Goal: Task Accomplishment & Management: Manage account settings

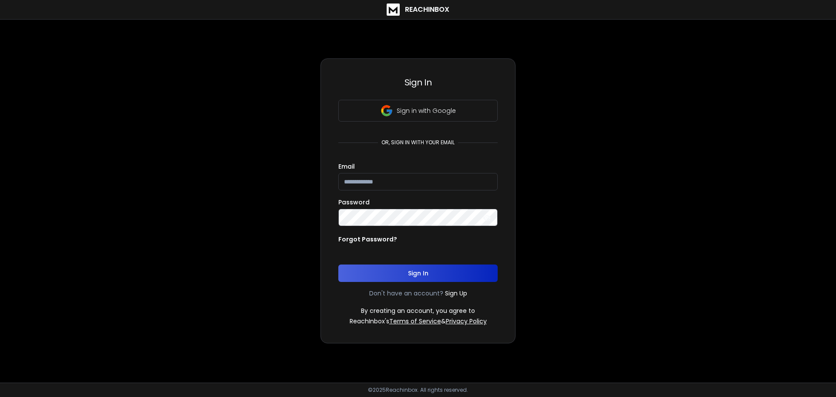
click at [371, 186] on input "email" at bounding box center [417, 181] width 159 height 17
click at [441, 57] on button "Later" at bounding box center [445, 56] width 39 height 22
click at [392, 193] on form "Email Password Forgot Password? Sign In Sign Up" at bounding box center [417, 222] width 159 height 118
click at [395, 186] on input "email" at bounding box center [417, 181] width 159 height 17
drag, startPoint x: 379, startPoint y: 240, endPoint x: 379, endPoint y: 249, distance: 9.2
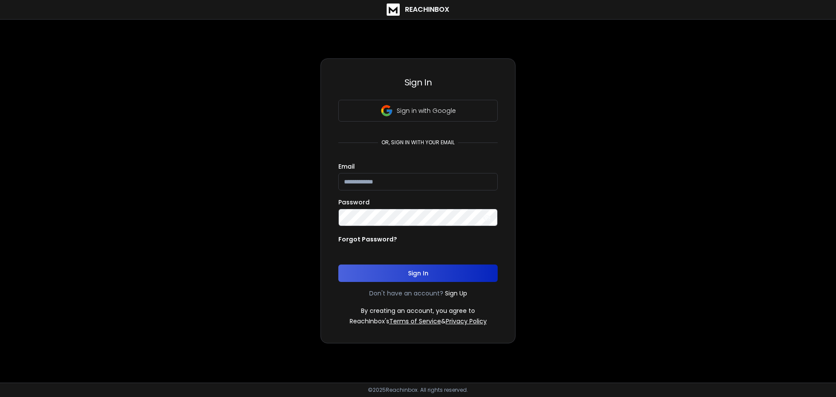
type input "**********"
click at [385, 271] on button "Sign In" at bounding box center [417, 272] width 159 height 17
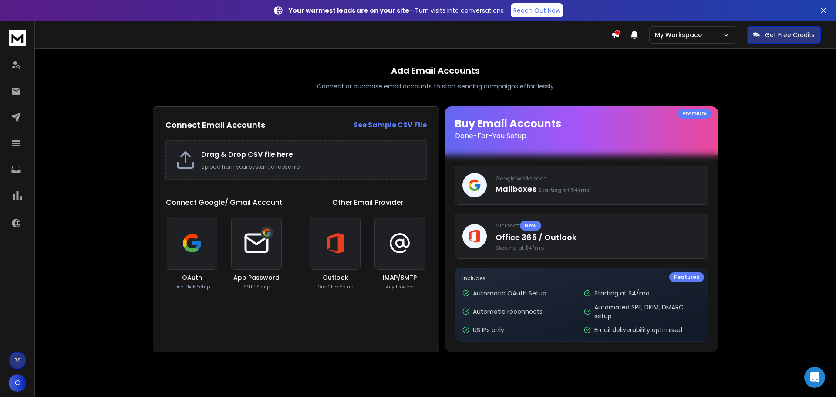
click at [182, 234] on div at bounding box center [192, 243] width 51 height 53
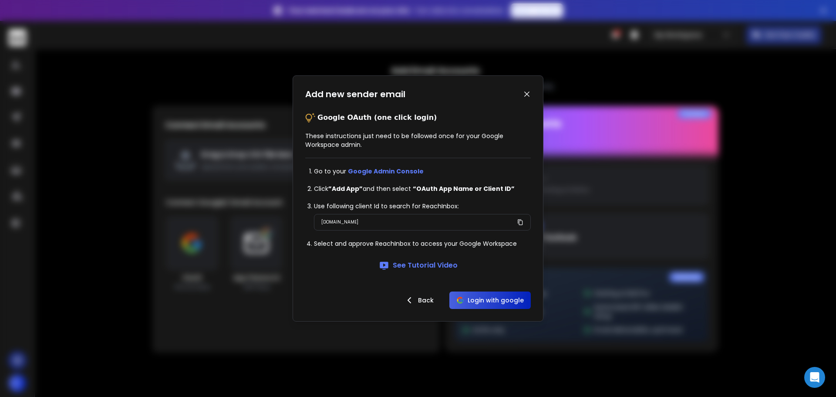
click at [476, 294] on button "Login with google" at bounding box center [490, 299] width 81 height 17
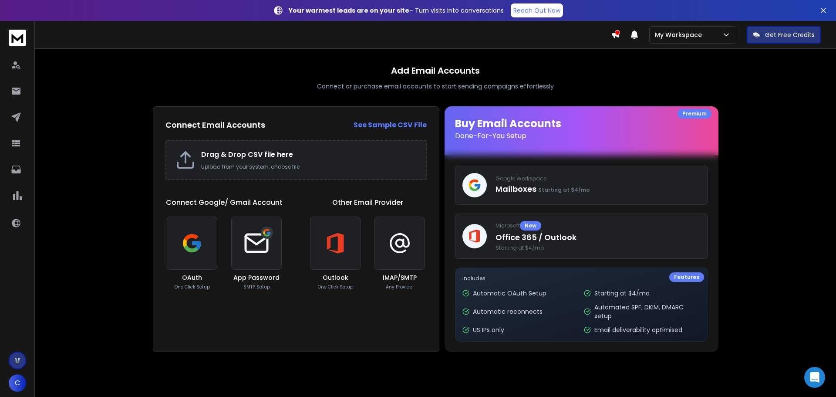
click at [193, 237] on icon at bounding box center [191, 237] width 14 height 7
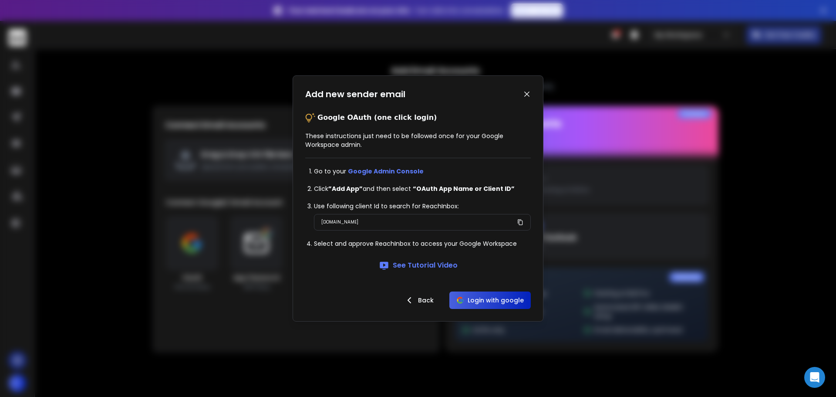
click at [493, 301] on button "Login with google" at bounding box center [490, 299] width 81 height 17
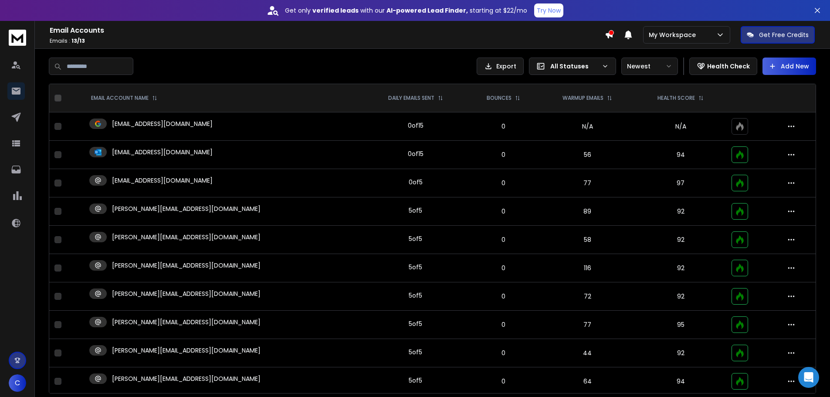
click at [277, 121] on div "[EMAIL_ADDRESS][DOMAIN_NAME]" at bounding box center [223, 123] width 269 height 10
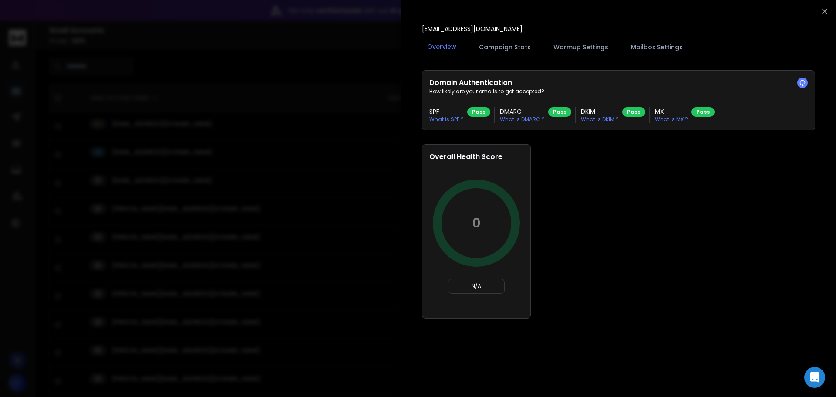
click at [576, 43] on button "Warmup Settings" at bounding box center [580, 46] width 65 height 19
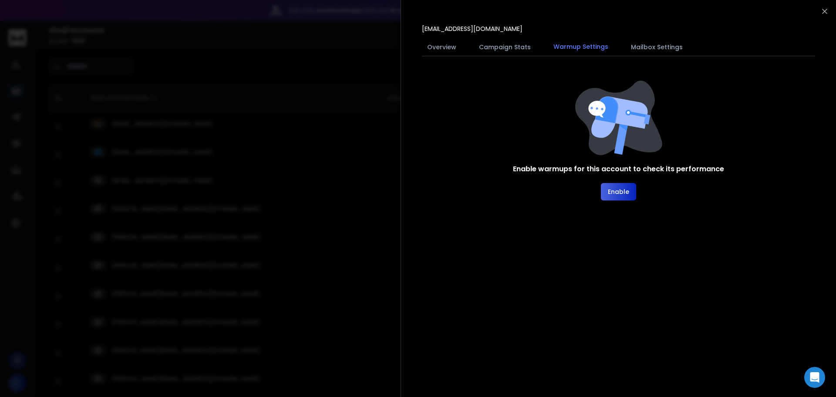
click at [515, 42] on button "Campaign Stats" at bounding box center [505, 46] width 62 height 19
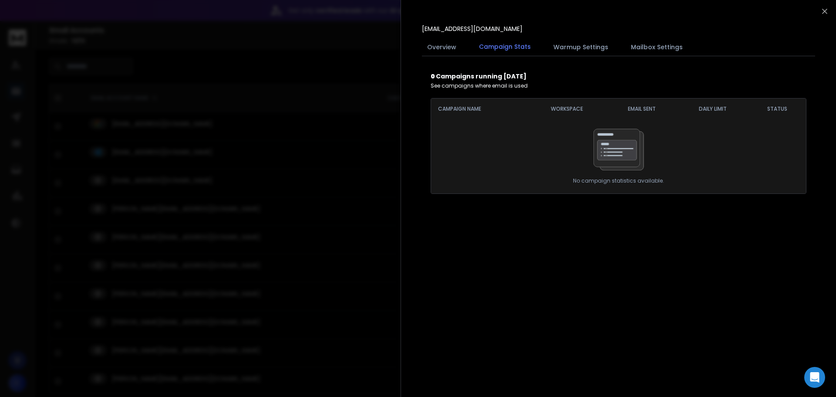
click at [456, 45] on button "Overview" at bounding box center [442, 46] width 40 height 19
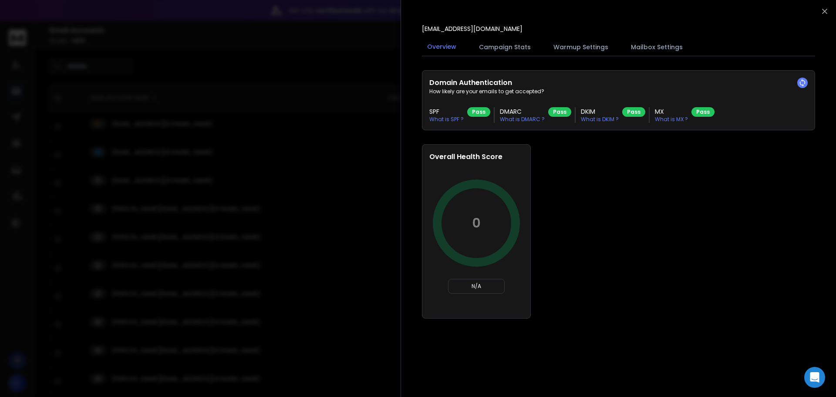
click at [649, 40] on button "Mailbox Settings" at bounding box center [657, 46] width 62 height 19
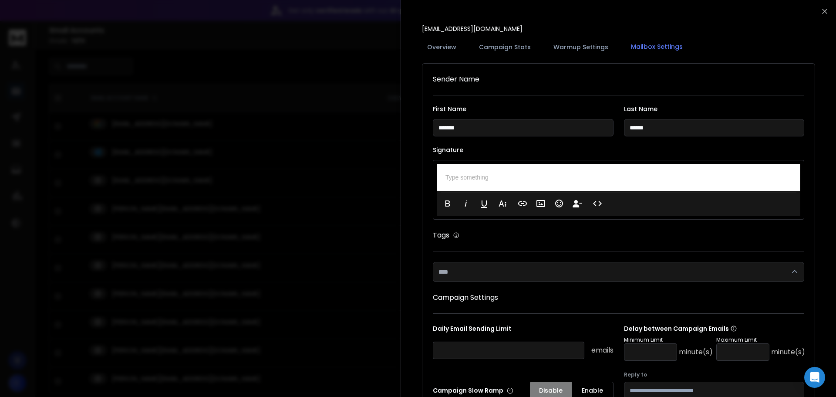
click at [442, 43] on button "Overview" at bounding box center [442, 46] width 40 height 19
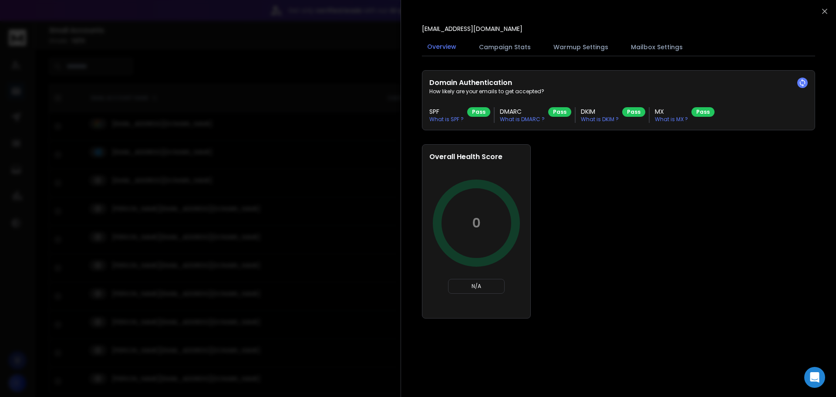
click at [639, 46] on button "Mailbox Settings" at bounding box center [657, 46] width 62 height 19
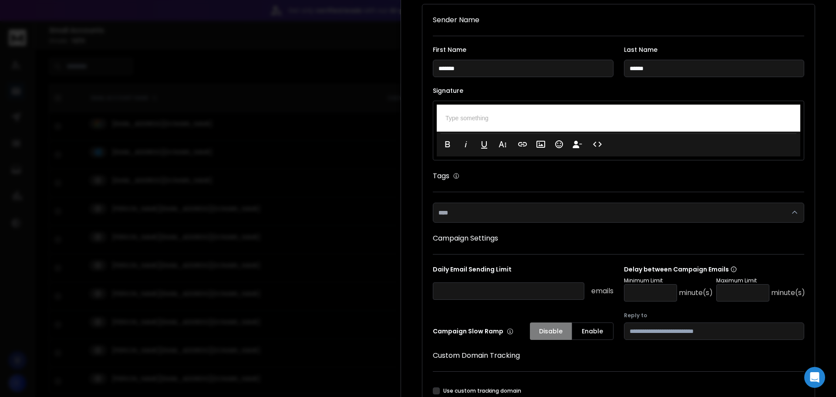
scroll to position [125, 0]
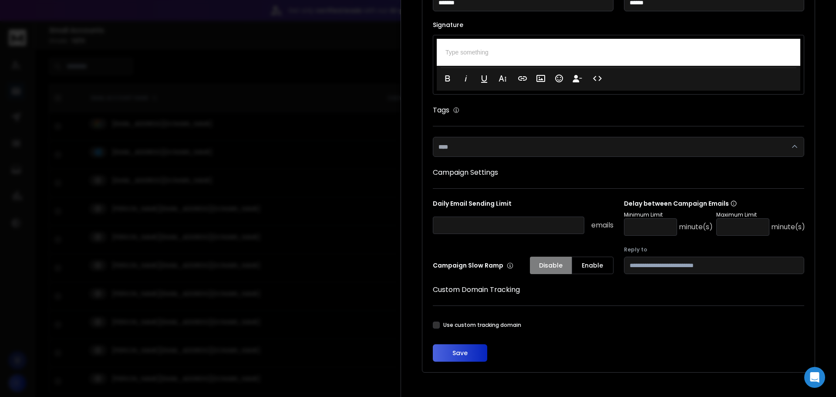
click at [478, 223] on input "**" at bounding box center [509, 225] width 152 height 17
type input "*"
click at [462, 353] on button "Save" at bounding box center [460, 352] width 54 height 17
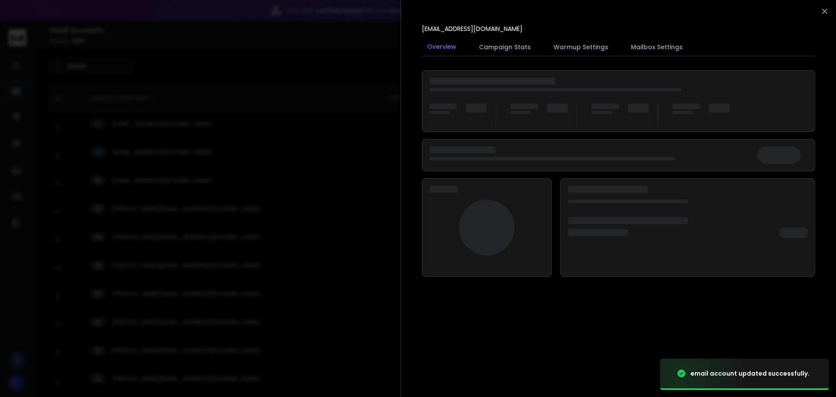
scroll to position [0, 0]
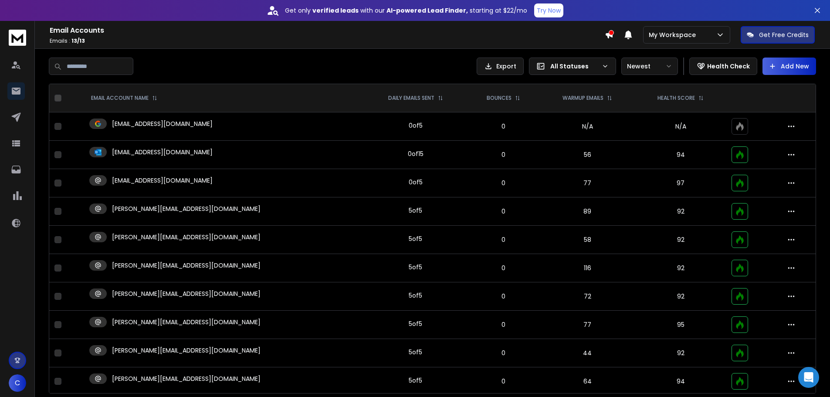
click at [800, 62] on button "Add New" at bounding box center [789, 66] width 54 height 17
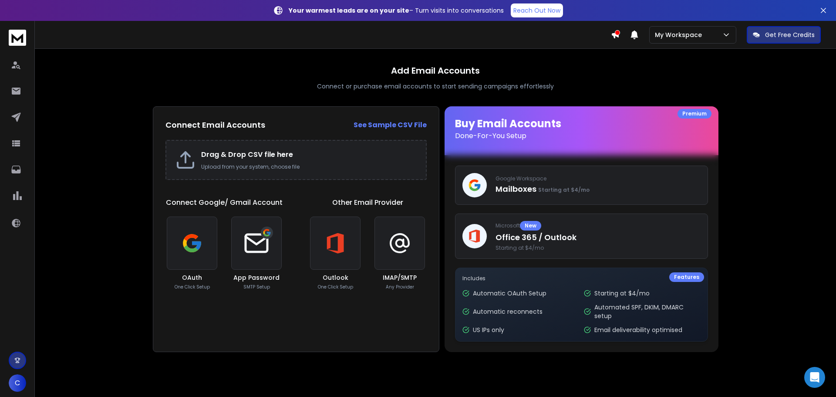
click at [342, 239] on icon at bounding box center [335, 243] width 17 height 20
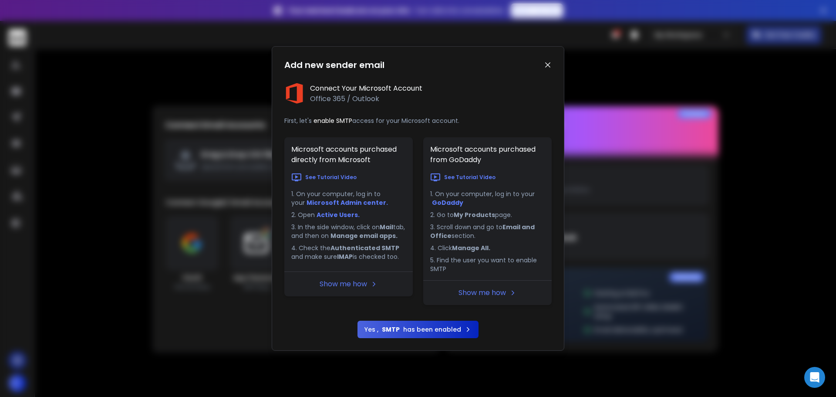
click at [375, 325] on button "Yes , SMTP has been enabled" at bounding box center [418, 329] width 121 height 17
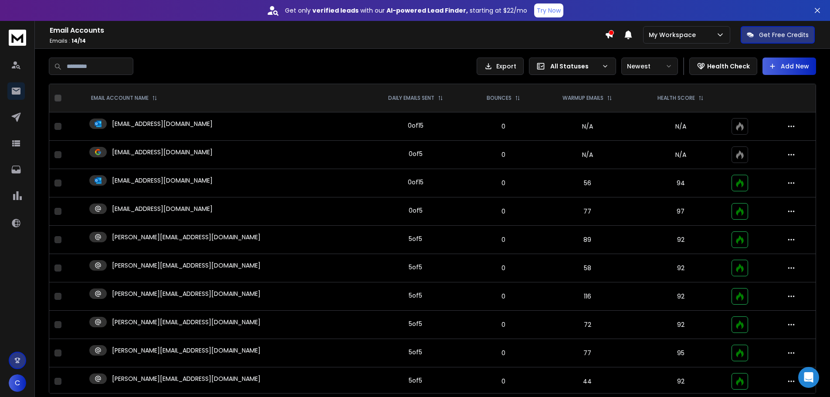
click at [422, 125] on td "0 of 15" at bounding box center [416, 123] width 104 height 23
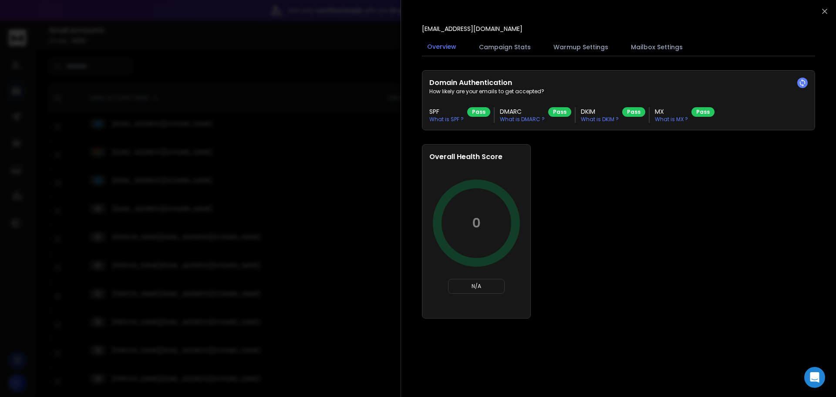
click at [642, 44] on button "Mailbox Settings" at bounding box center [657, 46] width 62 height 19
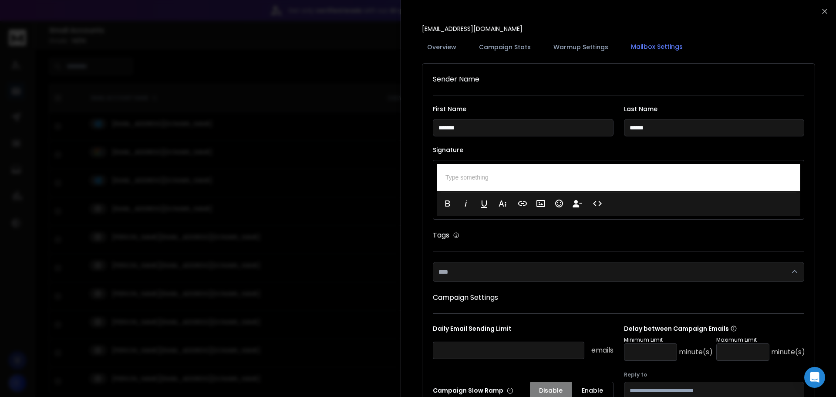
click at [465, 347] on input "**" at bounding box center [509, 350] width 152 height 17
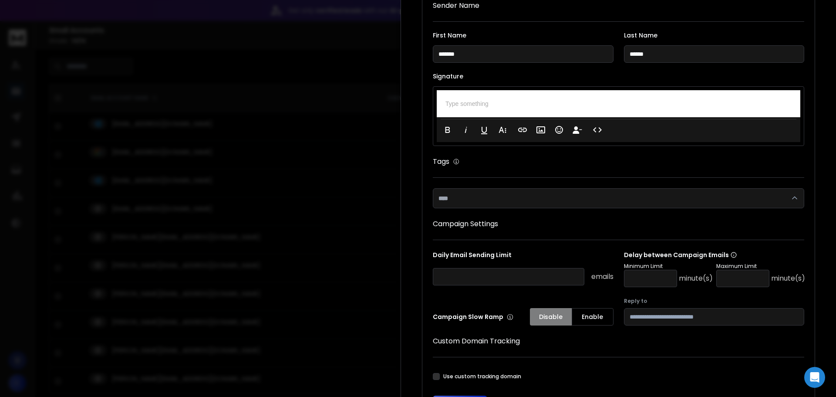
scroll to position [125, 0]
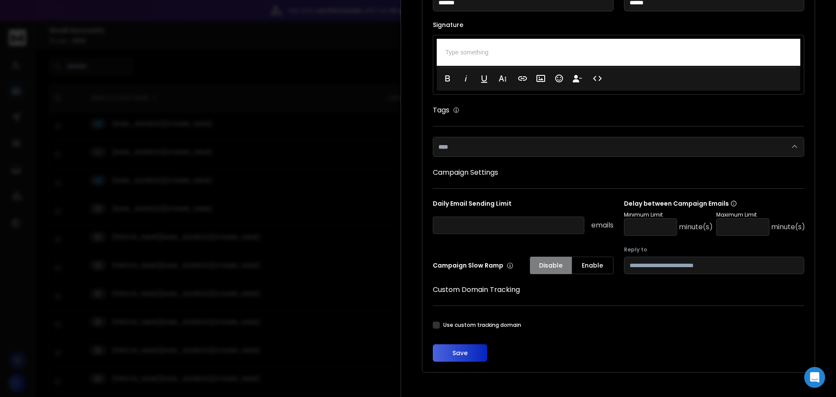
type input "*"
click at [478, 357] on button "Save" at bounding box center [460, 352] width 54 height 17
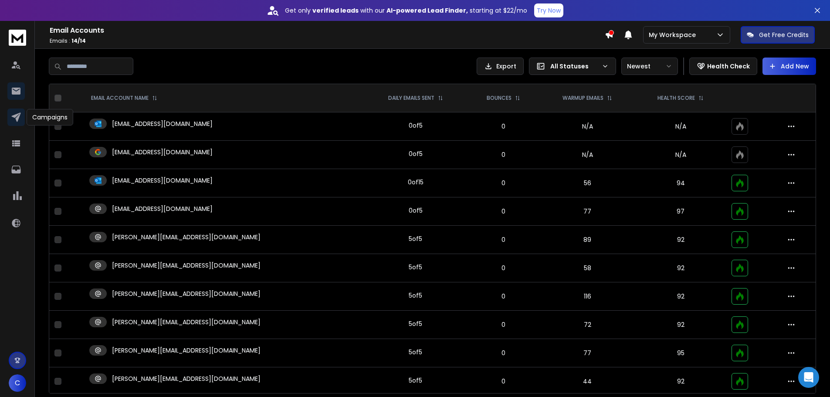
click at [20, 117] on icon at bounding box center [16, 117] width 10 height 10
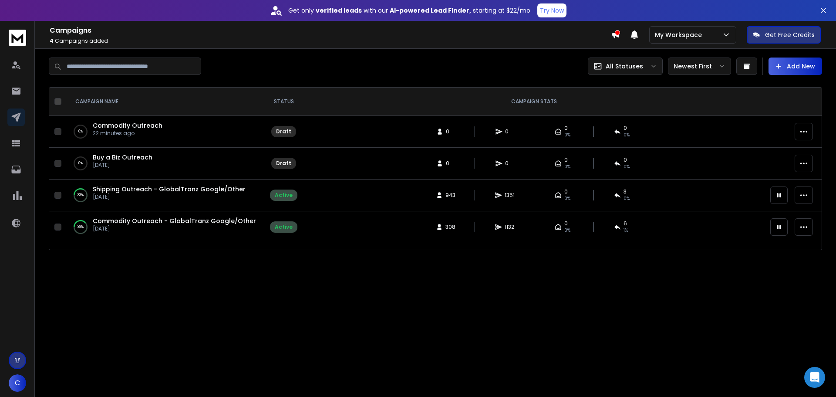
click at [179, 131] on div "0 % Commodity Outreach 22 minutes ago" at bounding box center [165, 131] width 183 height 21
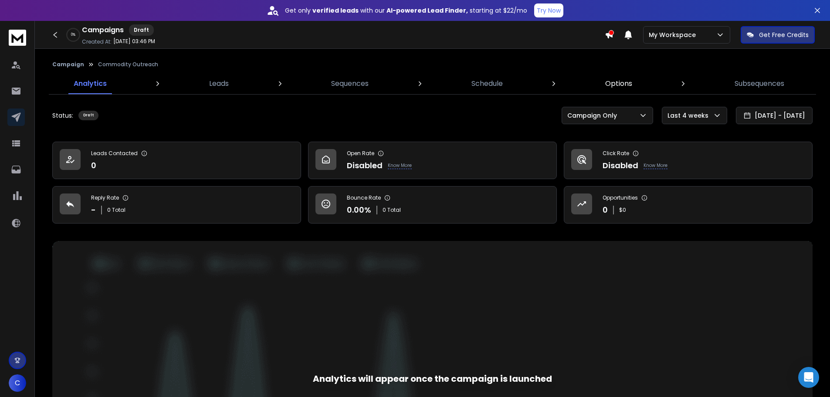
click at [618, 88] on p "Options" at bounding box center [618, 83] width 27 height 10
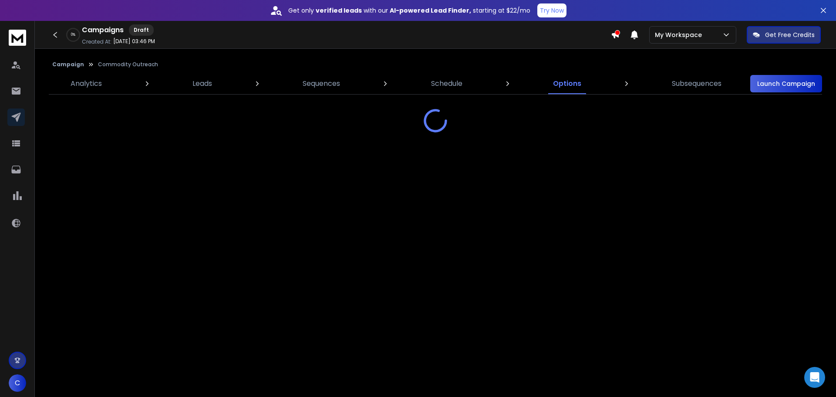
select select "*"
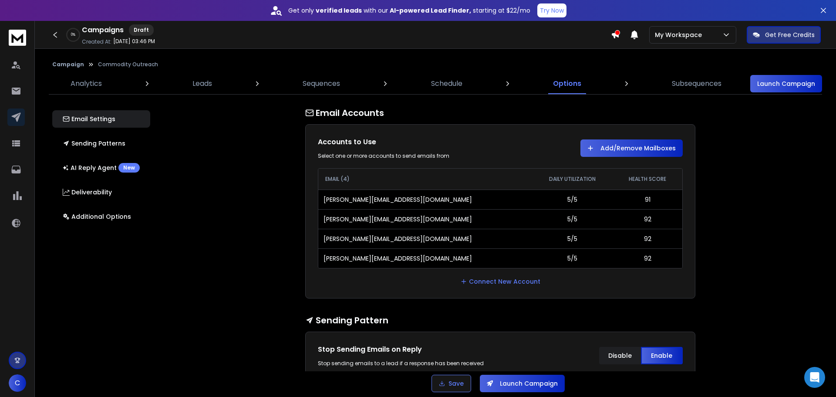
click at [622, 145] on button "Add/Remove Mailboxes" at bounding box center [632, 147] width 102 height 17
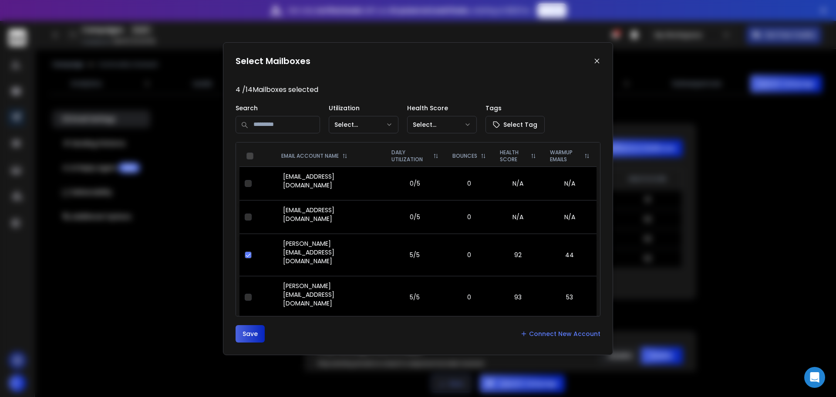
click at [601, 63] on div "Select Mailboxes 4 / 14 Mailboxes selected Search Utilization Select... Health …" at bounding box center [418, 198] width 390 height 313
click at [599, 61] on icon at bounding box center [597, 61] width 7 height 7
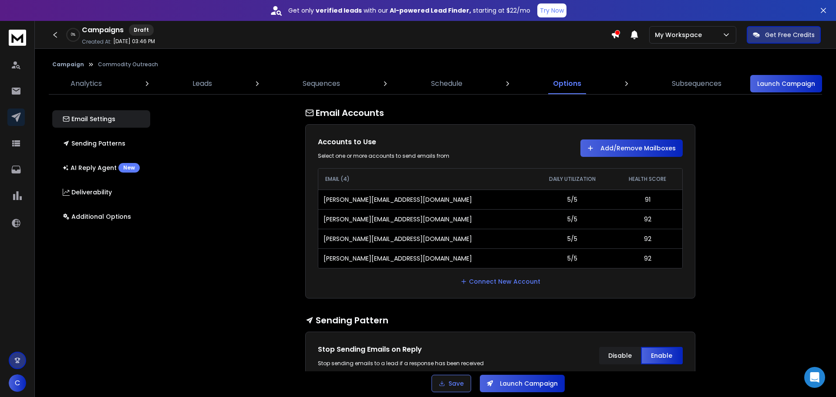
click at [634, 152] on button "Add/Remove Mailboxes" at bounding box center [632, 147] width 102 height 17
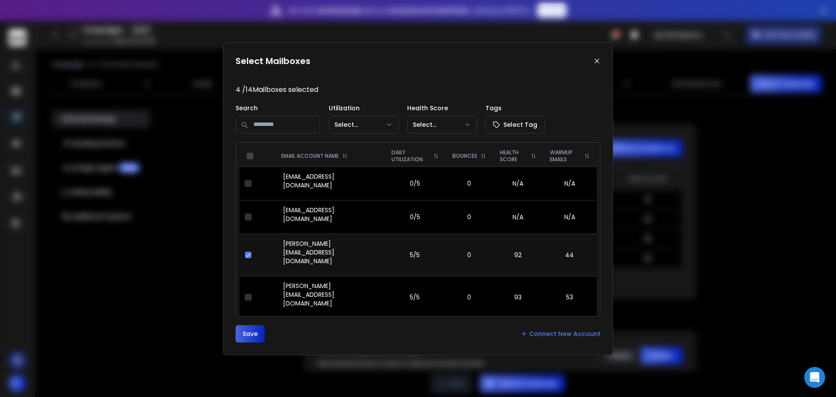
click at [250, 251] on button "button" at bounding box center [248, 254] width 7 height 7
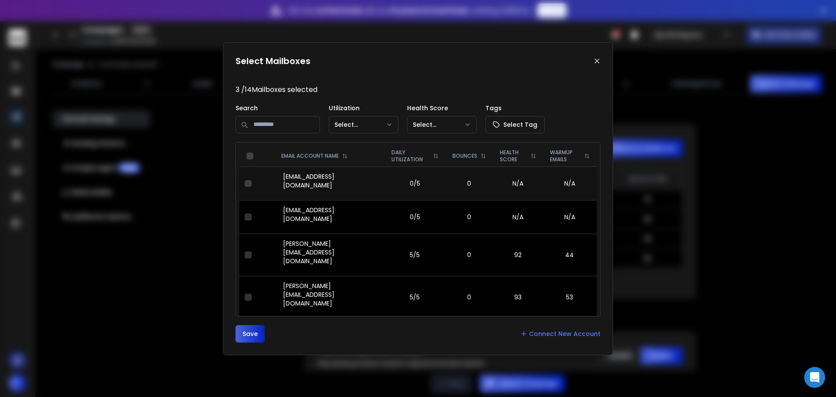
click at [246, 182] on button "button" at bounding box center [248, 183] width 7 height 7
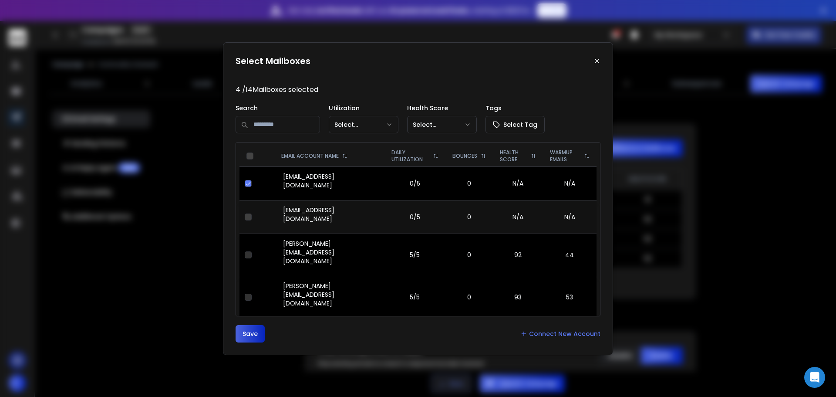
click at [250, 213] on button "button" at bounding box center [248, 216] width 7 height 7
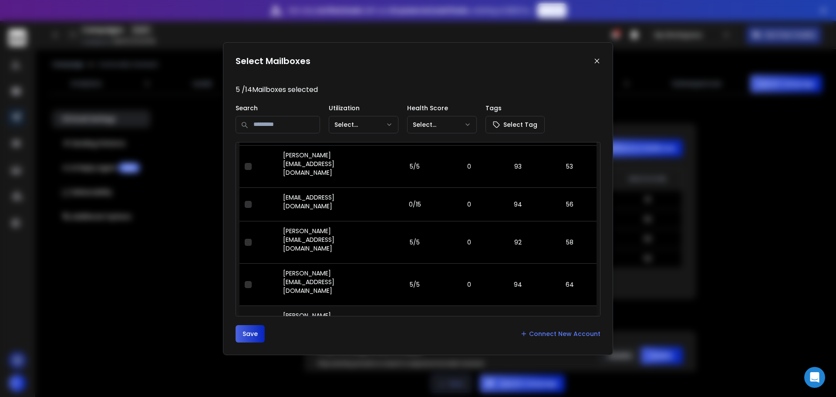
click at [249, 323] on button "button" at bounding box center [248, 326] width 7 height 7
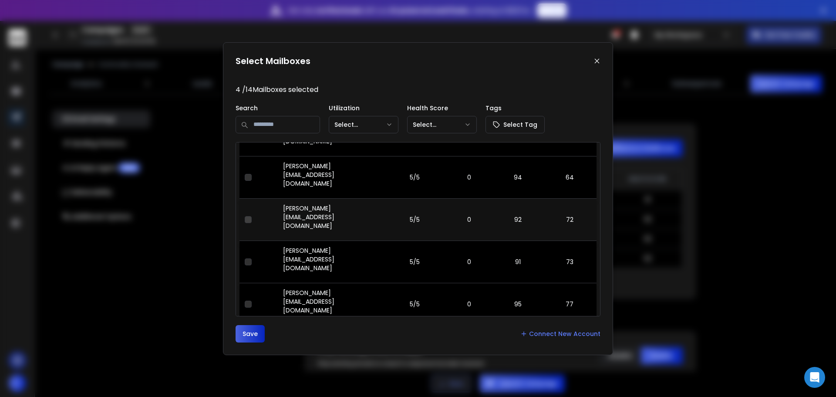
scroll to position [250, 0]
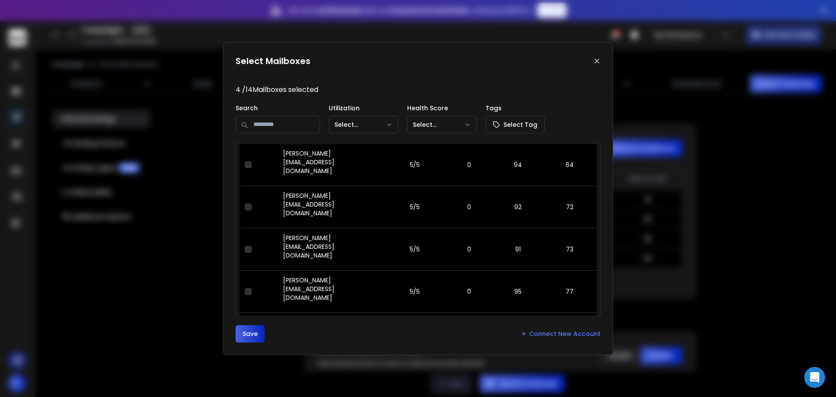
click at [249, 346] on td at bounding box center [257, 367] width 35 height 42
click at [249, 364] on button "button" at bounding box center [248, 367] width 7 height 7
click at [254, 335] on button "Save" at bounding box center [250, 333] width 29 height 17
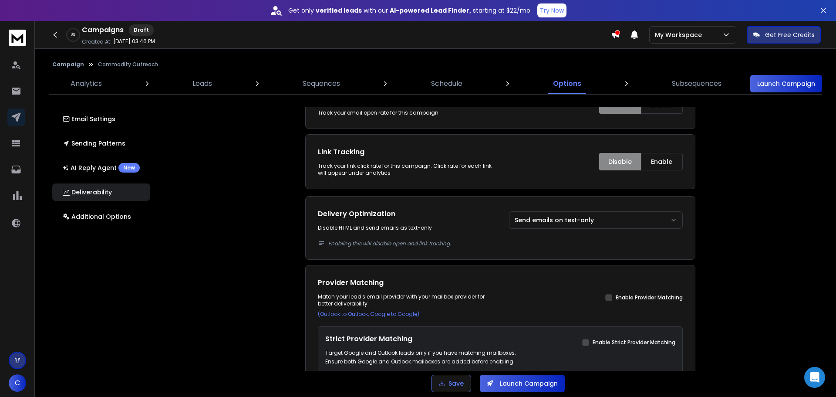
scroll to position [958, 0]
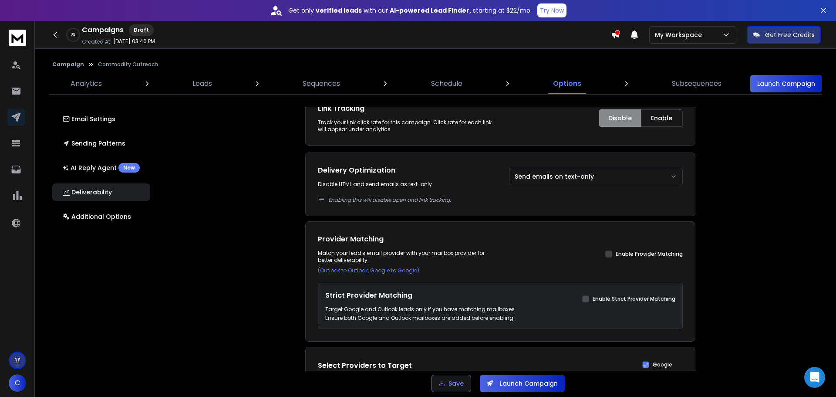
click at [609, 253] on div "Enable Provider Matching" at bounding box center [645, 253] width 78 height 7
click at [610, 252] on div "Enable Provider Matching" at bounding box center [645, 253] width 78 height 7
click at [606, 252] on button "Enable Provider Matching" at bounding box center [609, 253] width 7 height 7
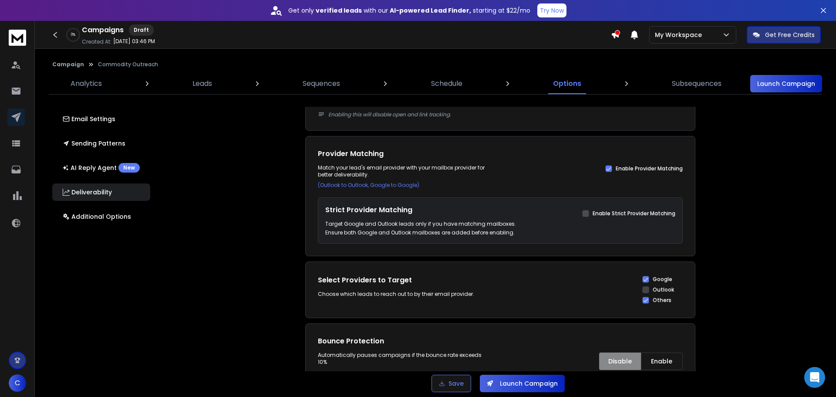
scroll to position [1046, 0]
click at [449, 381] on button "Save" at bounding box center [452, 383] width 40 height 17
click at [667, 286] on label "Outlook" at bounding box center [663, 287] width 21 height 7
click at [650, 286] on button "Outlook" at bounding box center [646, 287] width 7 height 7
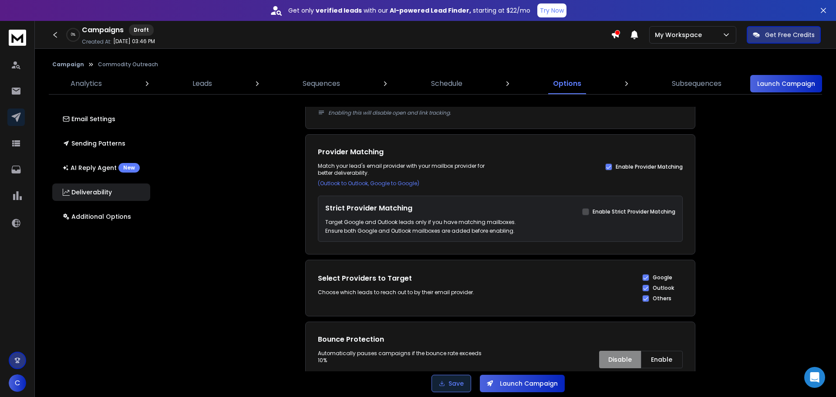
click at [457, 382] on button "Save" at bounding box center [452, 383] width 40 height 17
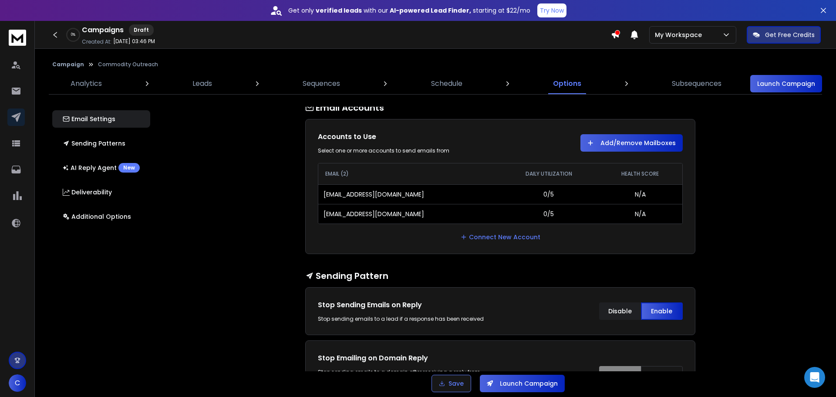
scroll to position [0, 0]
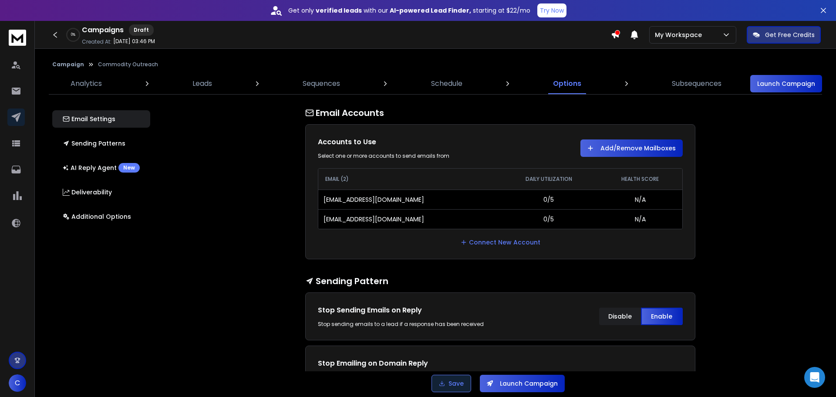
click at [455, 389] on button "Save" at bounding box center [452, 383] width 40 height 17
click at [200, 89] on link "Leads" at bounding box center [202, 83] width 30 height 21
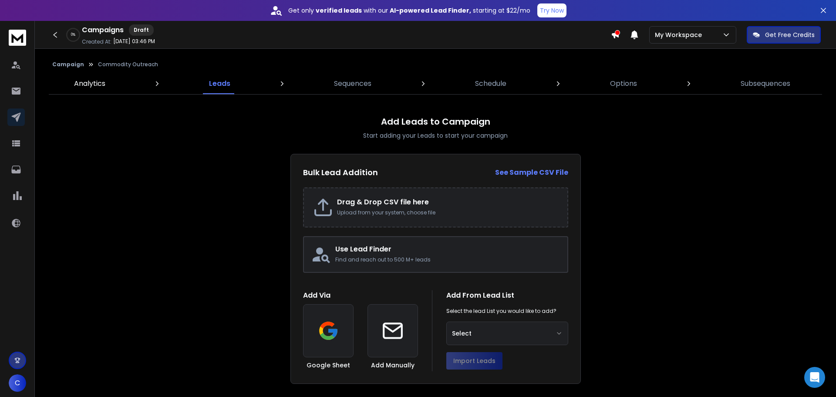
click at [93, 84] on p "Analytics" at bounding box center [89, 83] width 31 height 10
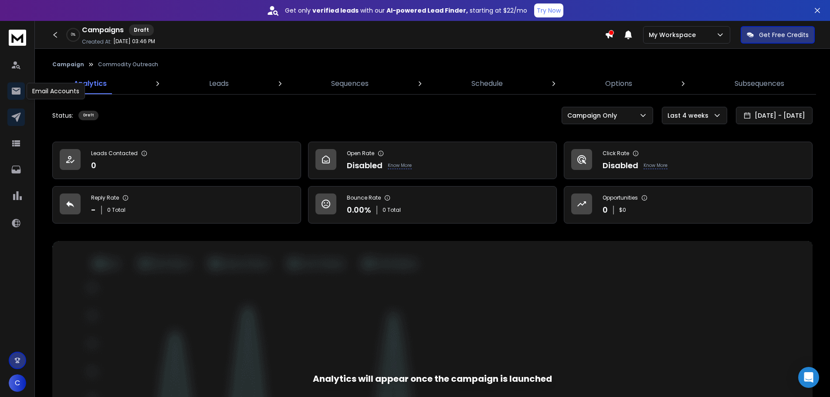
click at [10, 91] on link at bounding box center [15, 90] width 17 height 17
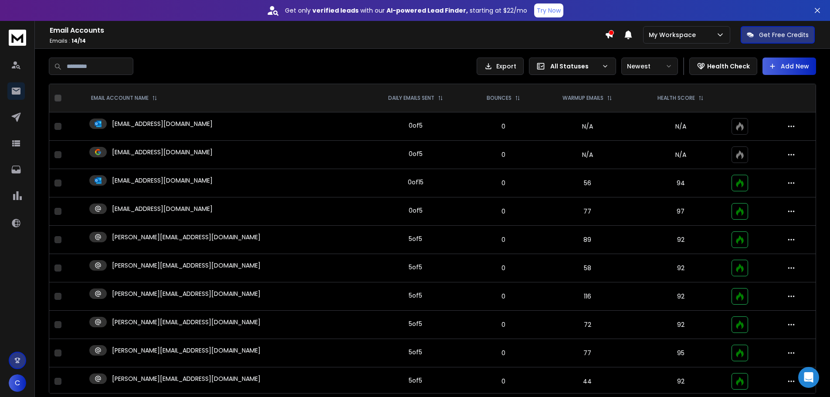
click at [785, 67] on button "Add New" at bounding box center [789, 66] width 54 height 17
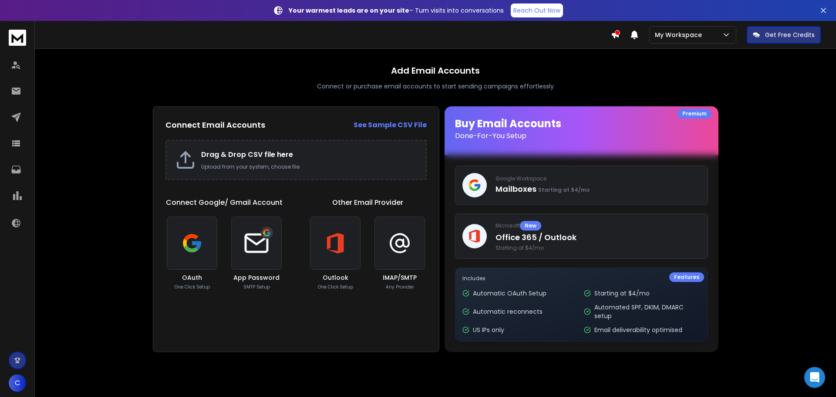
click at [348, 251] on div at bounding box center [335, 243] width 51 height 53
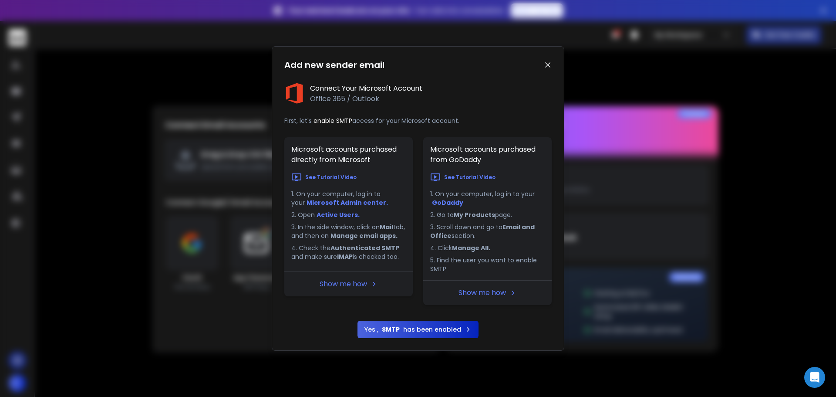
click at [398, 332] on b "SMTP" at bounding box center [391, 329] width 18 height 9
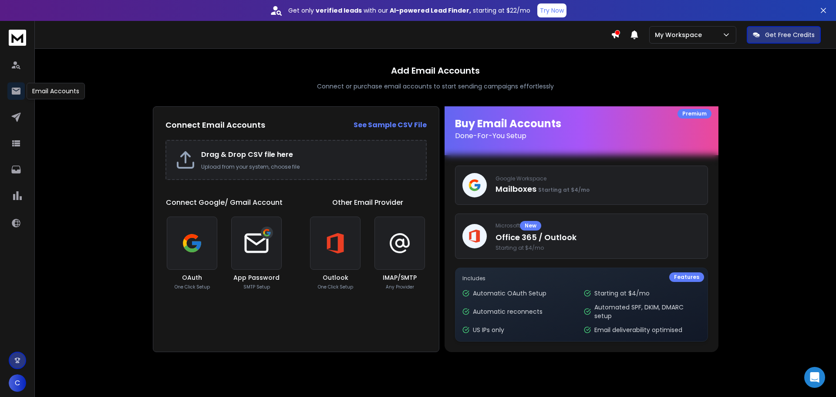
click at [10, 98] on link at bounding box center [15, 90] width 17 height 17
